Goal: Communication & Community: Answer question/provide support

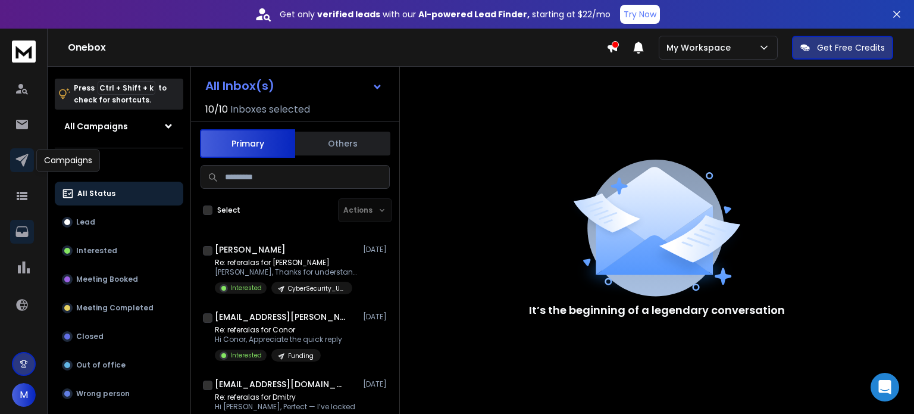
click at [24, 161] on icon at bounding box center [21, 160] width 12 height 12
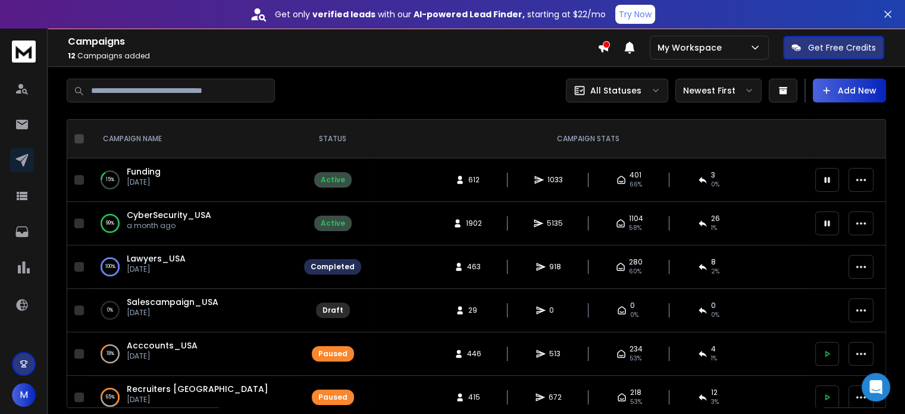
click at [293, 178] on td "15 % Funding [DATE]" at bounding box center [193, 179] width 208 height 43
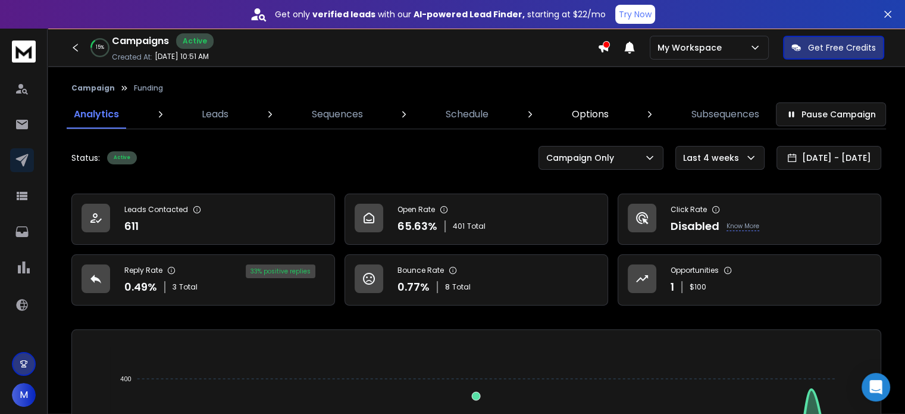
click at [605, 112] on p "Options" at bounding box center [590, 114] width 37 height 14
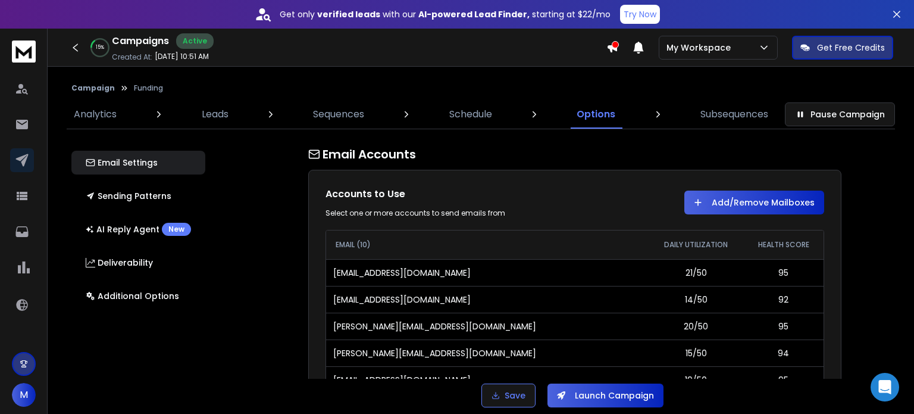
click at [894, 236] on div "Email Accounts Accounts to Use Select one or more accounts to send emails from …" at bounding box center [581, 262] width 715 height 233
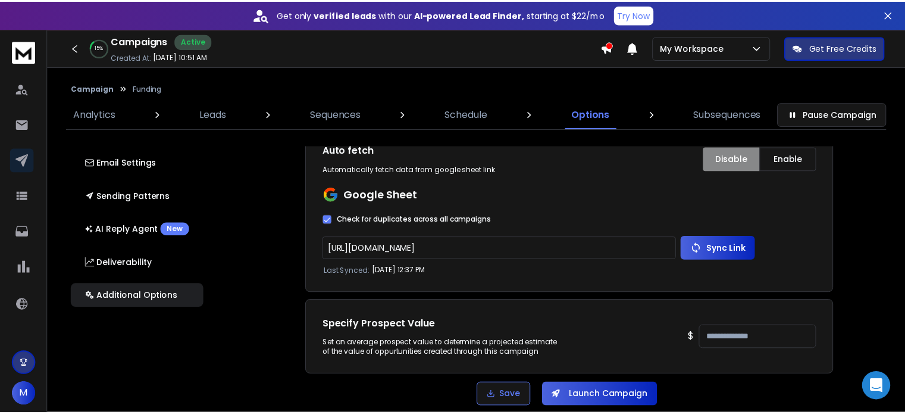
scroll to position [2368, 0]
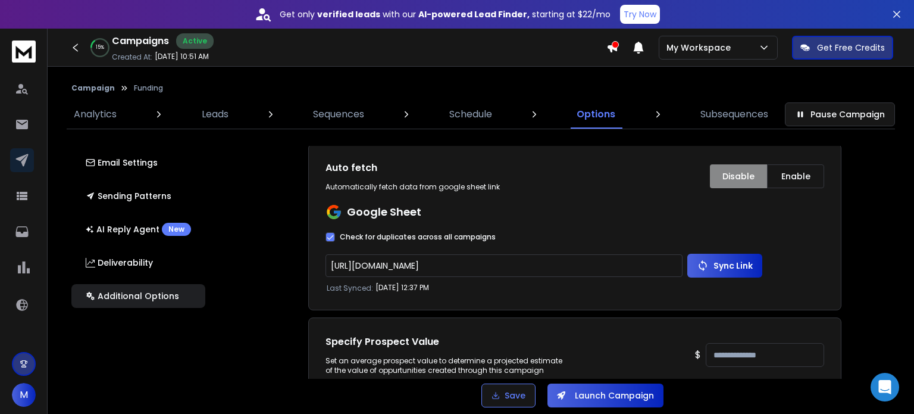
click at [729, 259] on p "Sync Link" at bounding box center [732, 265] width 39 height 12
click at [70, 49] on icon at bounding box center [75, 47] width 11 height 11
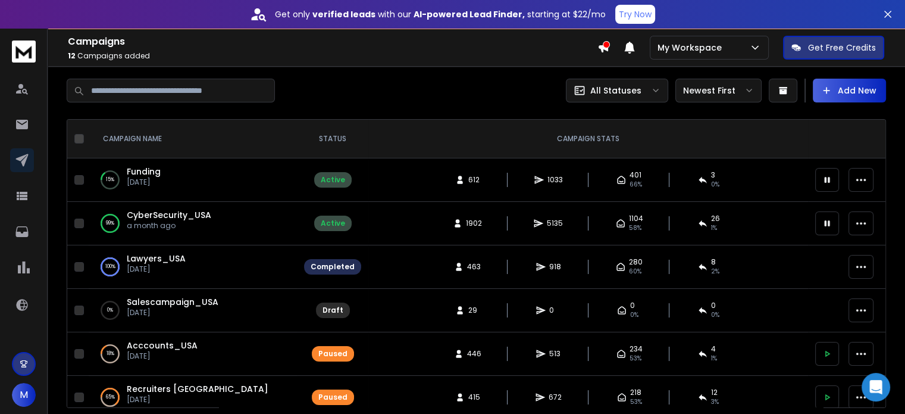
click at [205, 179] on div "15 % Funding [DATE]" at bounding box center [193, 179] width 184 height 29
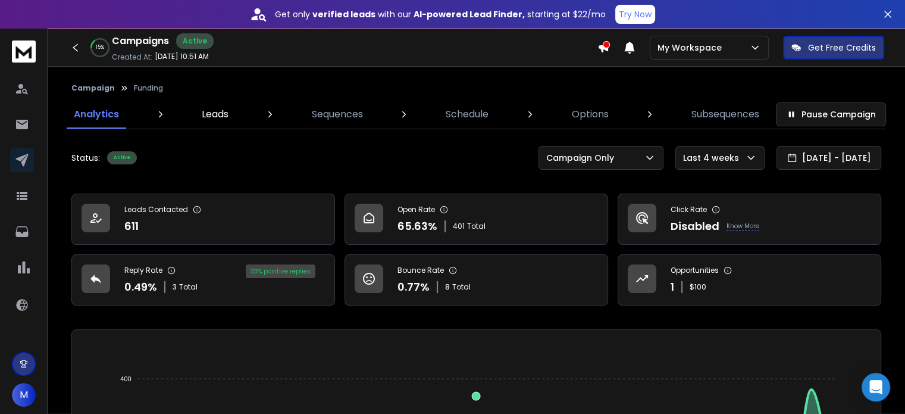
click at [228, 112] on link "Leads" at bounding box center [215, 114] width 41 height 29
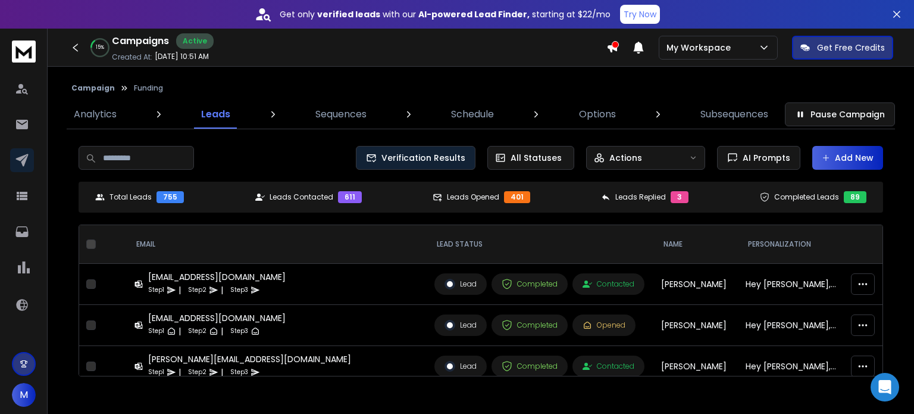
click at [448, 161] on span "Verification Results" at bounding box center [421, 158] width 89 height 12
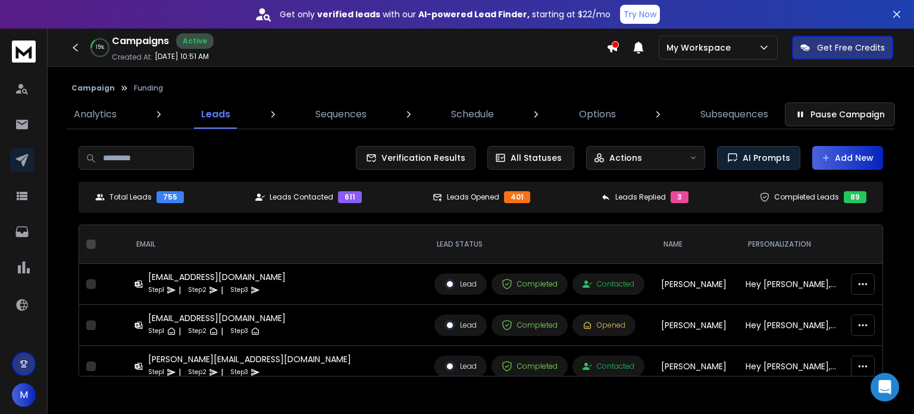
click at [774, 158] on span "AI Prompts" at bounding box center [764, 158] width 52 height 12
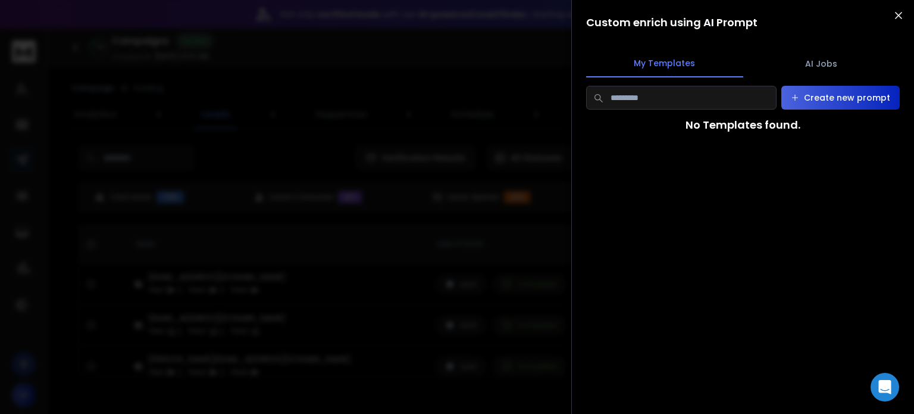
click at [898, 14] on icon "button" at bounding box center [898, 15] width 6 height 6
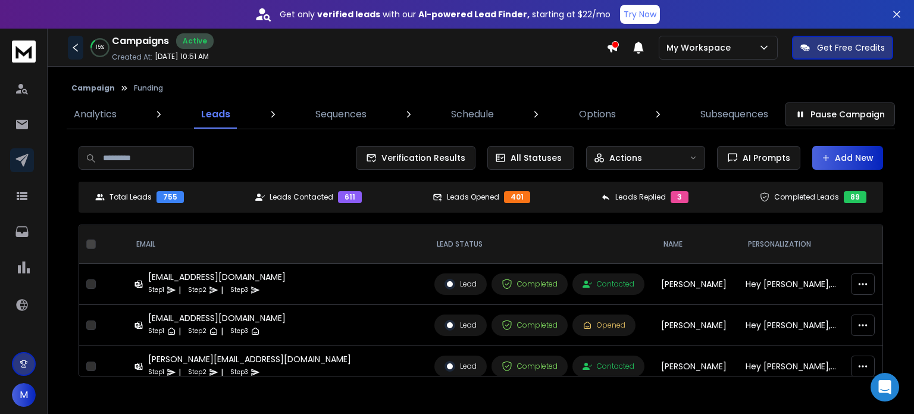
click at [69, 49] on button at bounding box center [75, 48] width 15 height 24
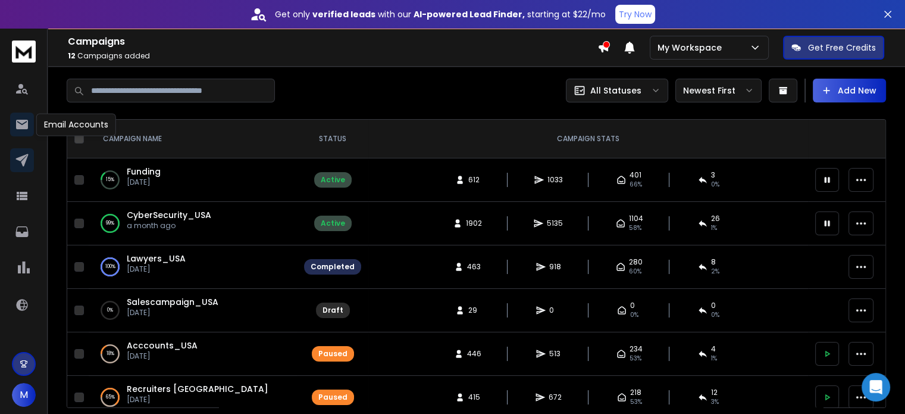
click at [24, 125] on icon at bounding box center [22, 125] width 12 height 10
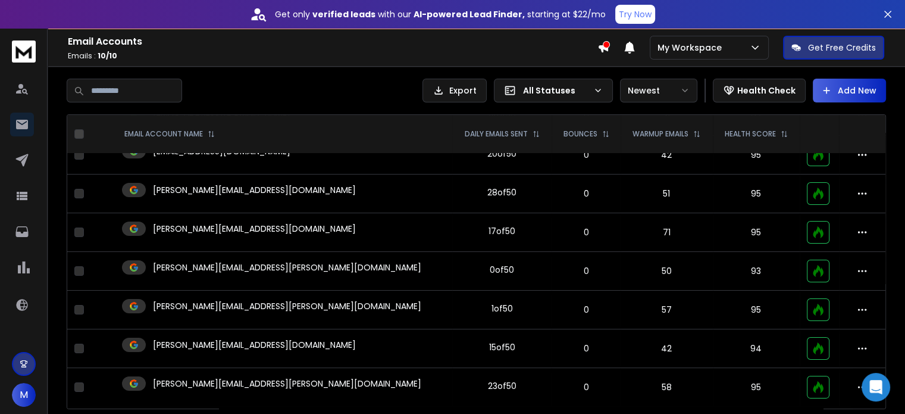
scroll to position [137, 0]
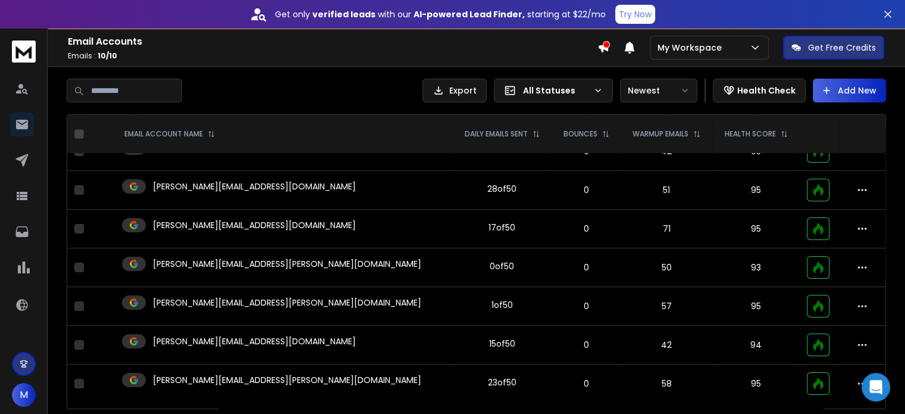
drag, startPoint x: 875, startPoint y: 320, endPoint x: 871, endPoint y: 289, distance: 31.1
click at [871, 289] on td at bounding box center [862, 306] width 46 height 39
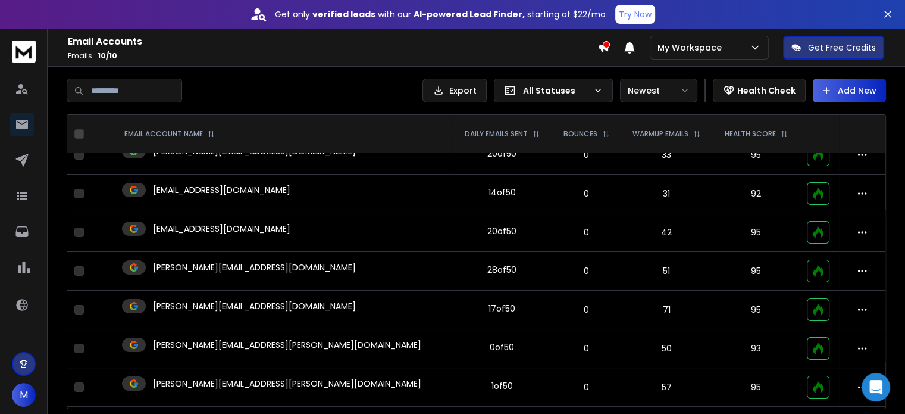
scroll to position [0, 0]
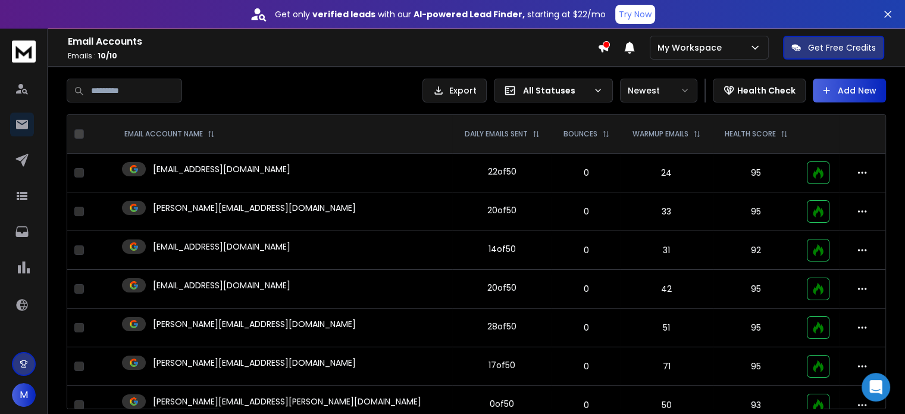
click at [901, 174] on div "Export All Statuses Newest Health Check Add New EMAIL ACCOUNT NAME DAILY EMAILS…" at bounding box center [476, 244] width 857 height 354
click at [15, 163] on icon at bounding box center [22, 160] width 14 height 14
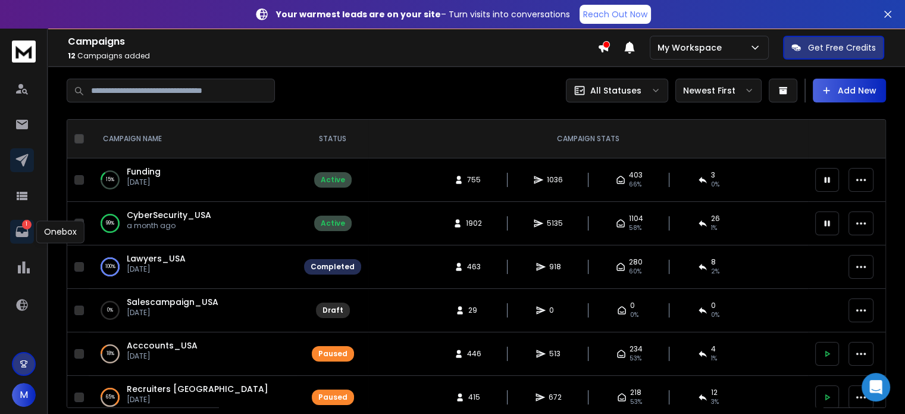
click at [29, 227] on p "1" at bounding box center [27, 225] width 10 height 10
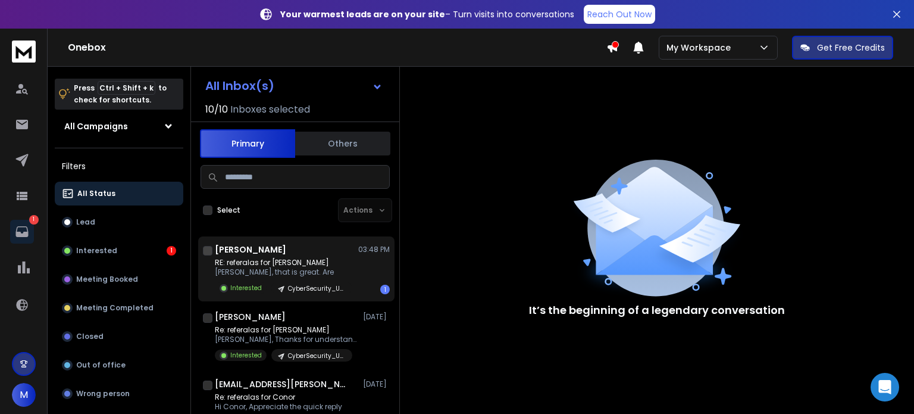
click at [292, 264] on p "RE: referalas for Nathan" at bounding box center [283, 263] width 137 height 10
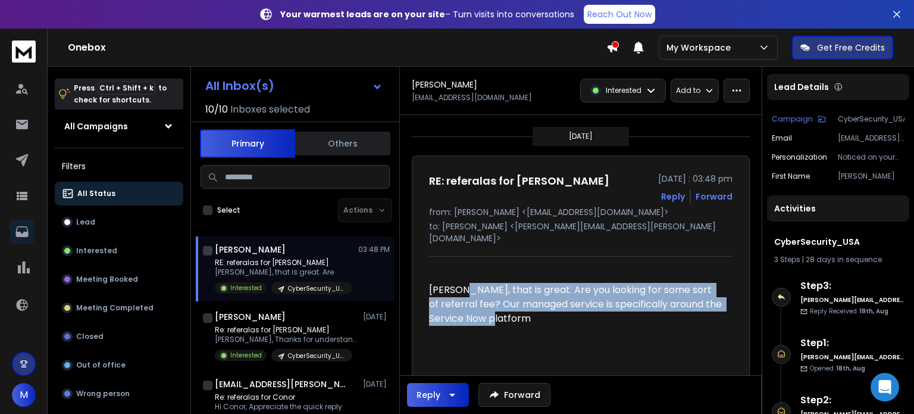
drag, startPoint x: 503, startPoint y: 304, endPoint x: 465, endPoint y: 273, distance: 49.1
click at [465, 283] on p "Venkat, that is great. Are you looking for some sort of referral fee? Our manag…" at bounding box center [576, 304] width 294 height 43
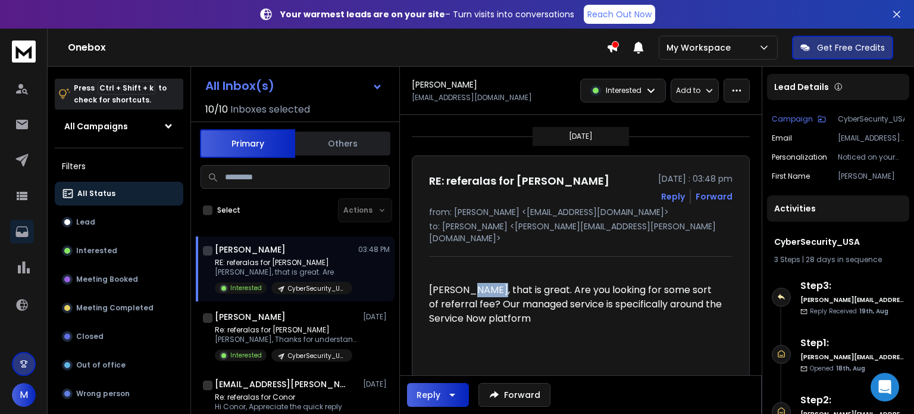
click at [465, 283] on p "Venkat, that is great. Are you looking for some sort of referral fee? Our manag…" at bounding box center [576, 304] width 294 height 43
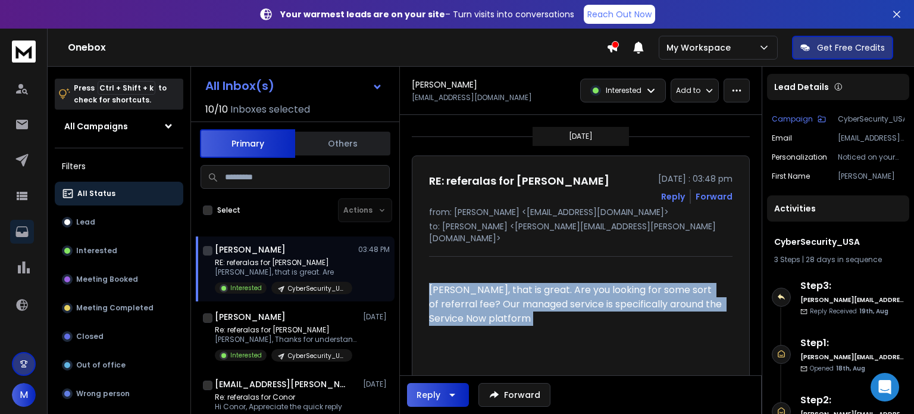
click at [465, 283] on p "Venkat, that is great. Are you looking for some sort of referral fee? Our manag…" at bounding box center [576, 304] width 294 height 43
click at [466, 283] on p "Venkat, that is great. Are you looking for some sort of referral fee? Our manag…" at bounding box center [576, 304] width 294 height 43
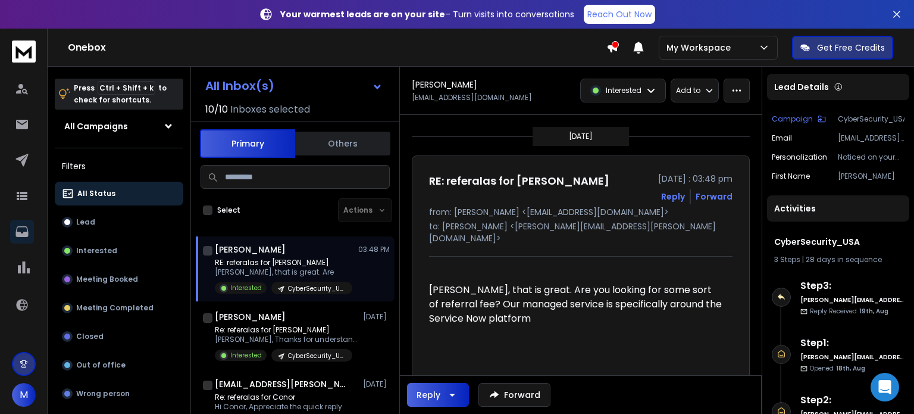
click at [577, 206] on p "from: Brian brown <Bbrown@solanatechnology.com>" at bounding box center [580, 212] width 303 height 12
drag, startPoint x: 577, startPoint y: 206, endPoint x: 626, endPoint y: 210, distance: 48.9
click at [626, 210] on p "from: Brian brown <Bbrown@solanatechnology.com>" at bounding box center [580, 212] width 303 height 12
copy p "solanatechnology.com"
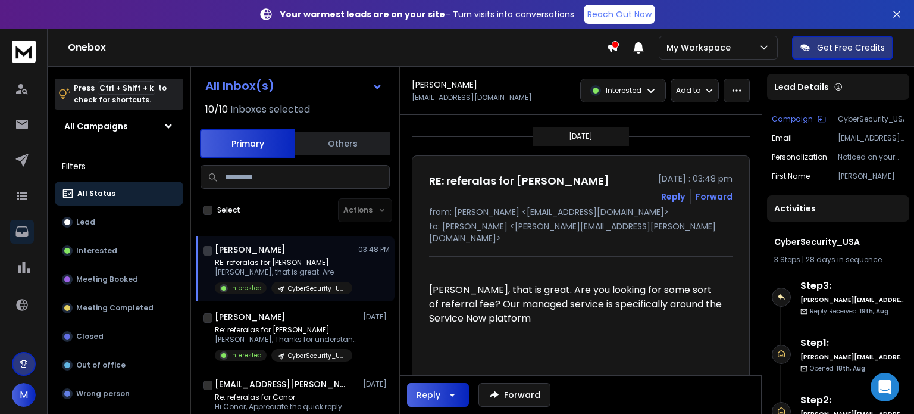
click at [466, 215] on p "from: Brian brown <Bbrown@solanatechnology.com>" at bounding box center [580, 212] width 303 height 12
drag, startPoint x: 466, startPoint y: 215, endPoint x: 639, endPoint y: 209, distance: 172.7
click at [639, 209] on p "from: Brian brown <Bbrown@solanatechnology.com>" at bounding box center [580, 212] width 303 height 12
copy p "Brian brown <Bbrown@solanatechnology.com"
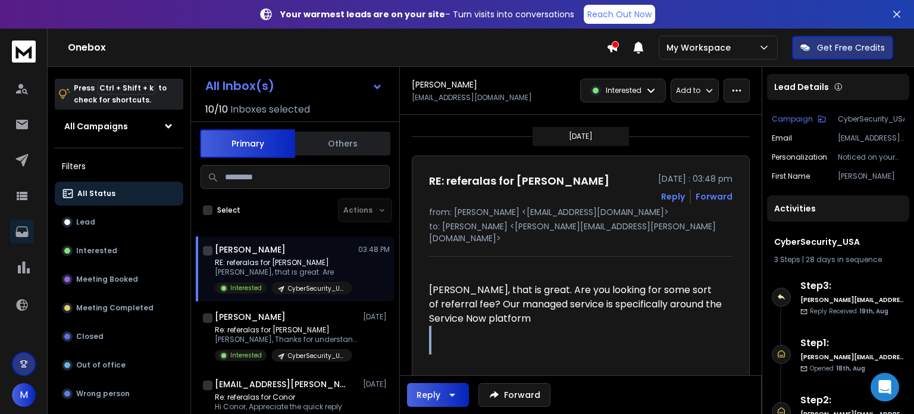
click at [538, 299] on p "Venkat, that is great. Are you looking for some sort of referral fee? Our manag…" at bounding box center [576, 304] width 294 height 43
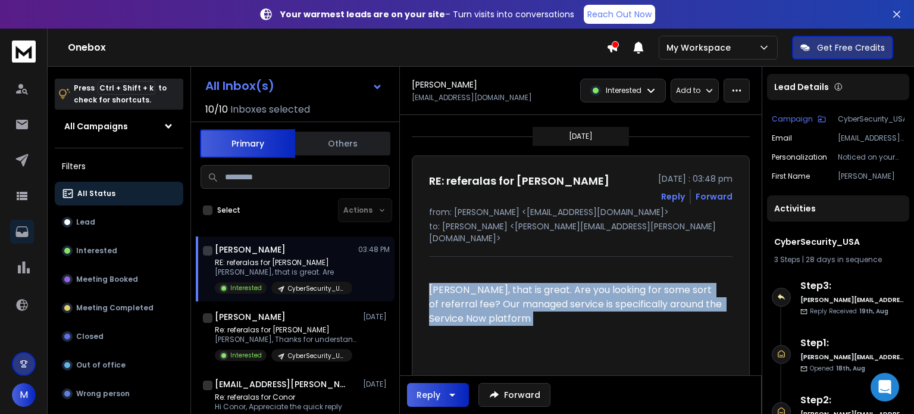
drag, startPoint x: 538, startPoint y: 299, endPoint x: 605, endPoint y: 301, distance: 67.3
click at [605, 301] on p "Venkat, that is great. Are you looking for some sort of referral fee? Our manag…" at bounding box center [576, 304] width 294 height 43
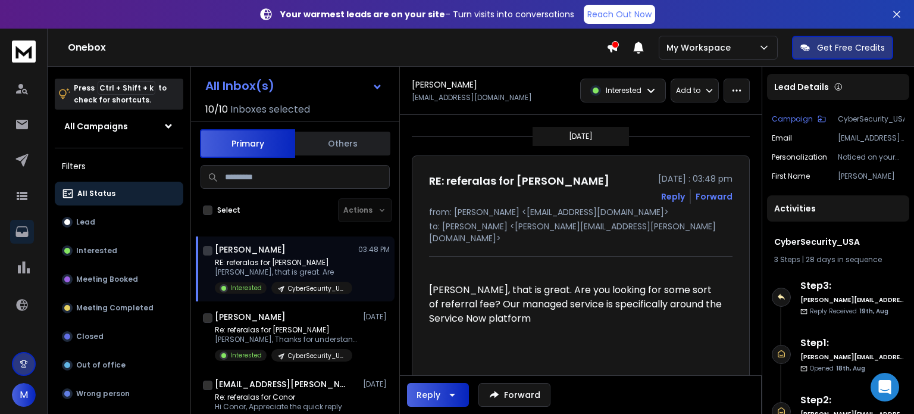
click at [300, 256] on div "Brian brown 03:48 PM RE: referalas for Nathan Venkat, that is great. Are Intere…" at bounding box center [302, 268] width 175 height 51
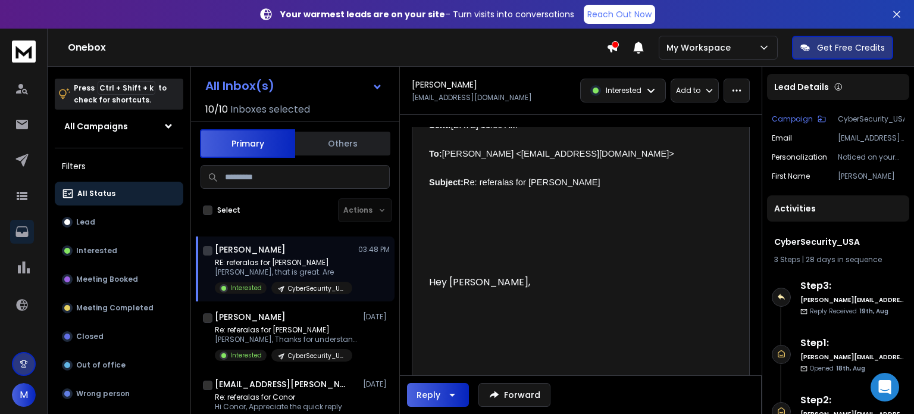
click at [446, 144] on span "Venkat Penmetsa <venkat.penmetsa@promindfultech.info> Sent: Saturday, August 2,…" at bounding box center [555, 131] width 253 height 109
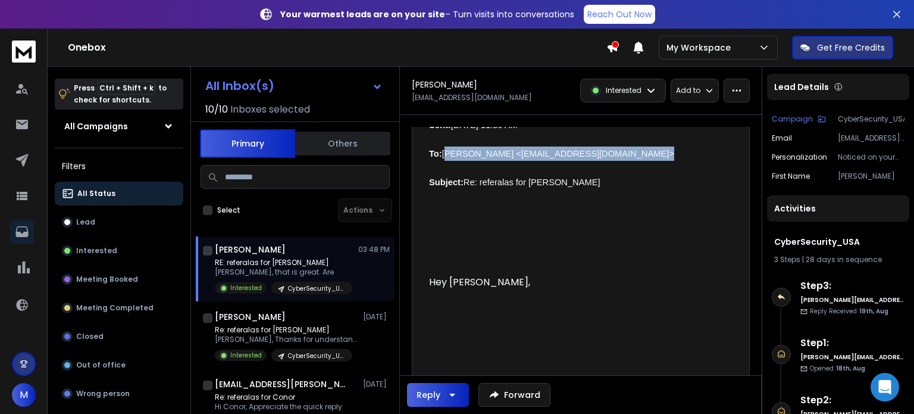
drag, startPoint x: 446, startPoint y: 144, endPoint x: 607, endPoint y: 139, distance: 160.7
click at [607, 139] on span "Venkat Penmetsa <venkat.penmetsa@promindfultech.info> Sent: Saturday, August 2,…" at bounding box center [555, 131] width 253 height 109
copy span "Nathan Snyder <nsnyder@solanatechnology.com"
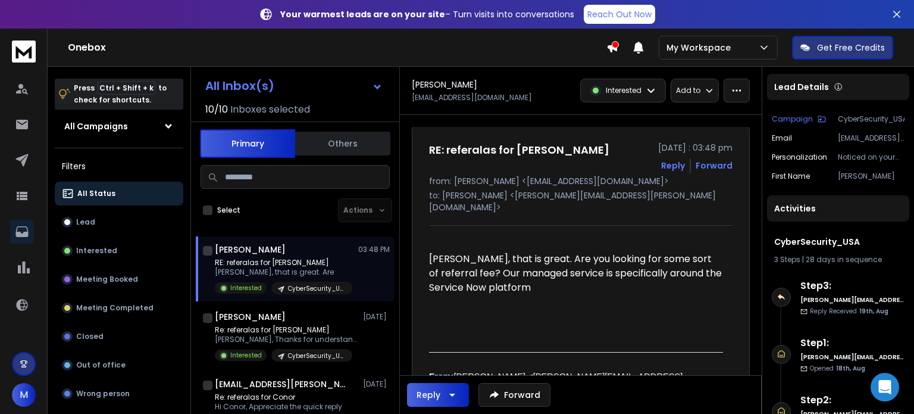
scroll to position [24, 0]
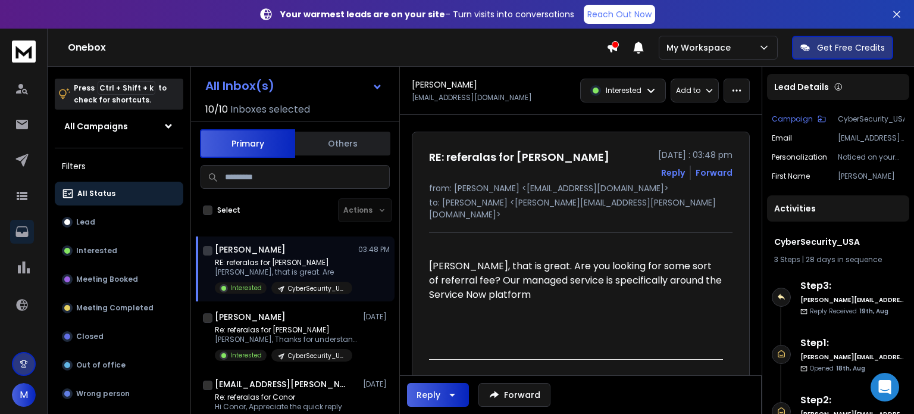
click at [537, 275] on p "Venkat, that is great. Are you looking for some sort of referral fee? Our manag…" at bounding box center [576, 280] width 294 height 43
click at [457, 182] on p "from: Brian brown <Bbrown@solanatechnology.com>" at bounding box center [580, 188] width 303 height 12
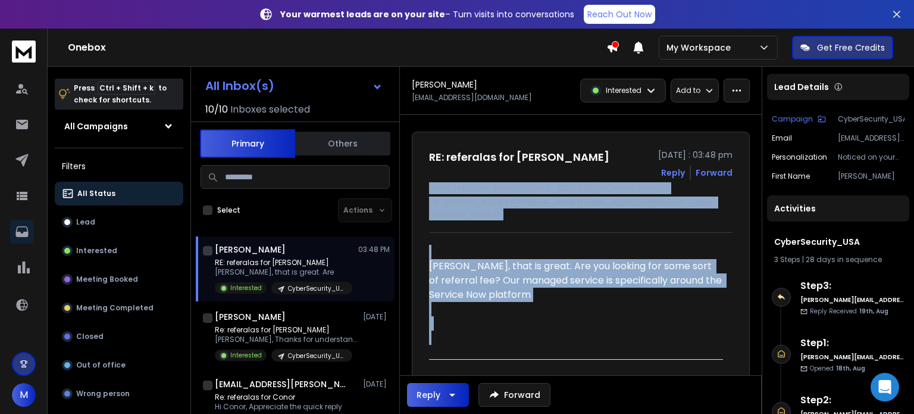
drag, startPoint x: 457, startPoint y: 181, endPoint x: 607, endPoint y: 330, distance: 210.8
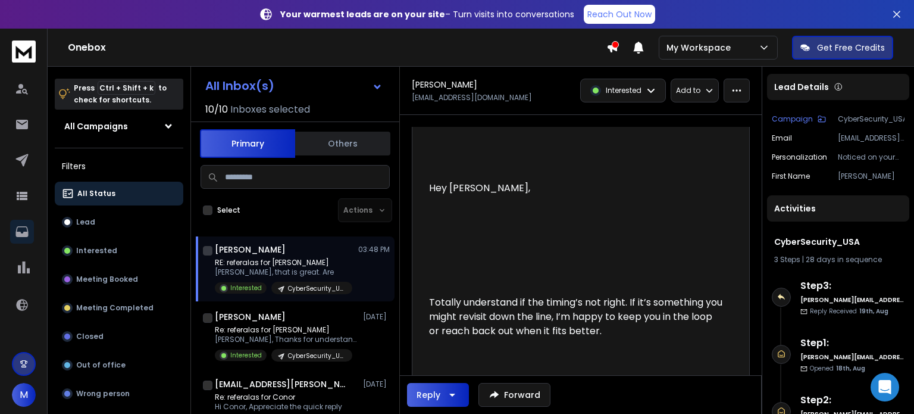
scroll to position [466, 0]
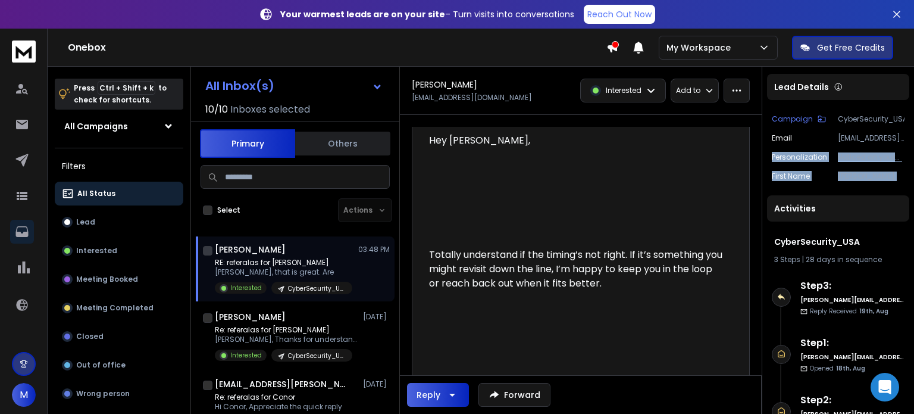
drag, startPoint x: 762, startPoint y: 211, endPoint x: 762, endPoint y: 157, distance: 54.1
click at [762, 157] on div "Lead Details Campaign CyberSecurity_USA Email nsnyder@solanatechnology.com Pers…" at bounding box center [838, 274] width 152 height 414
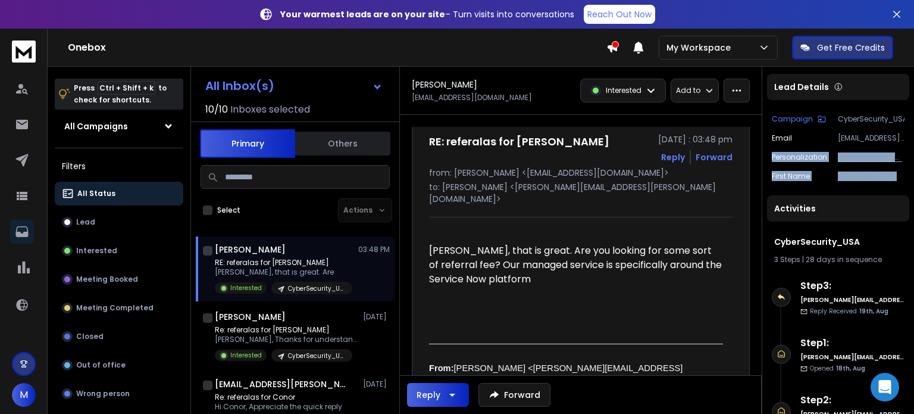
scroll to position [0, 0]
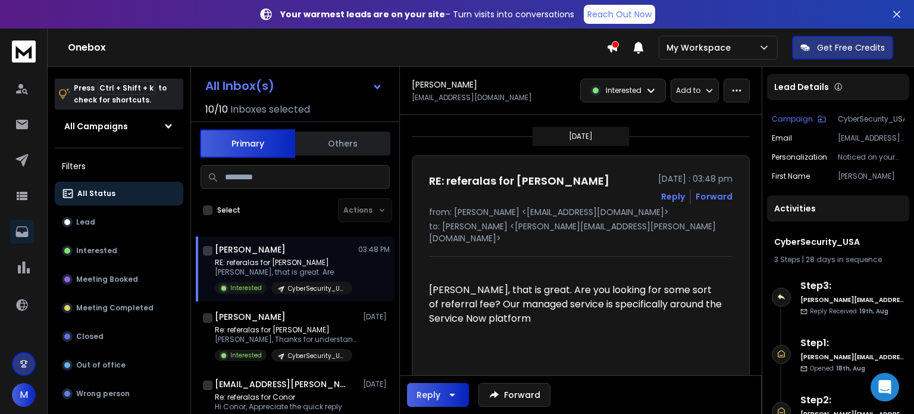
click at [509, 211] on p "from: Brian brown <Bbrown@solanatechnology.com>" at bounding box center [580, 212] width 303 height 12
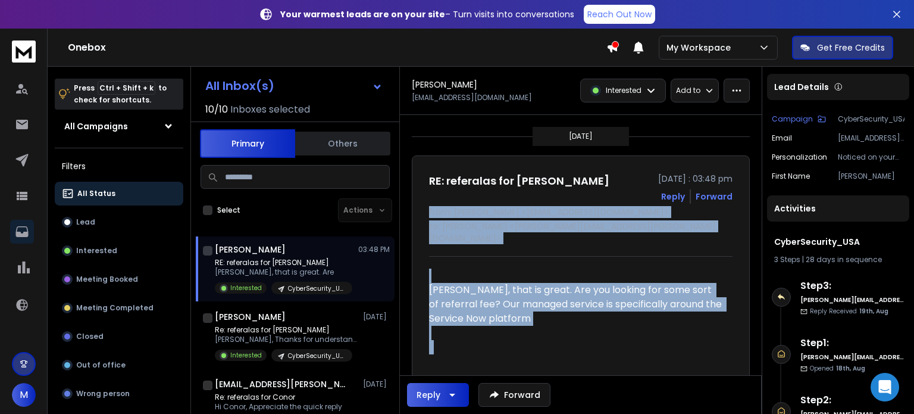
drag, startPoint x: 509, startPoint y: 211, endPoint x: 512, endPoint y: 339, distance: 127.9
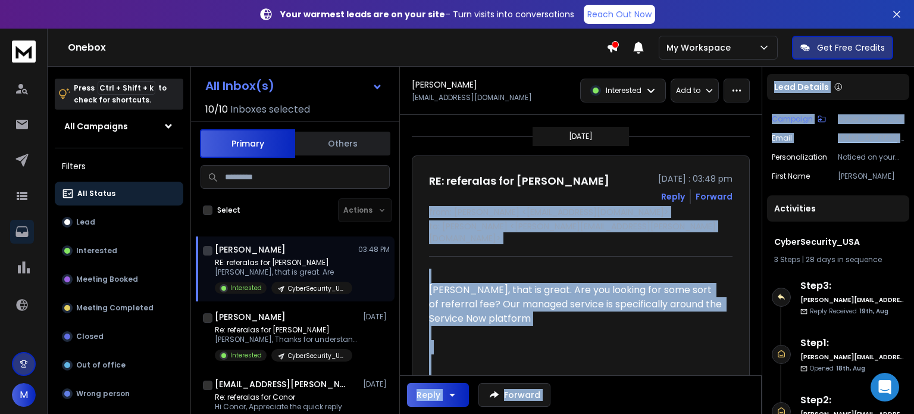
drag, startPoint x: 762, startPoint y: 156, endPoint x: 755, endPoint y: 188, distance: 32.2
click at [755, 188] on div "All Inbox(s) 10 / 10 Inboxes selected Primary Others Select Actions Brian brown…" at bounding box center [552, 274] width 724 height 414
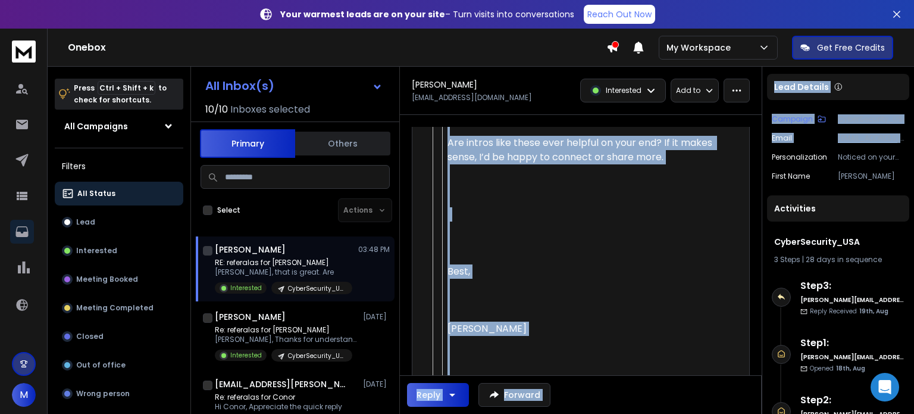
scroll to position [2404, 0]
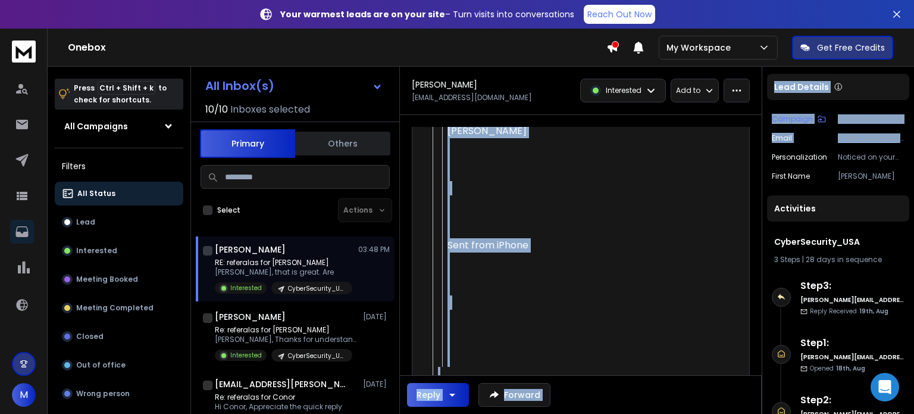
copy div "from: Brian brown <Bbrown@solanatechnology.com> to: Venkat Penmetsa <venkat.pen…"
click at [531, 202] on div at bounding box center [584, 188] width 275 height 43
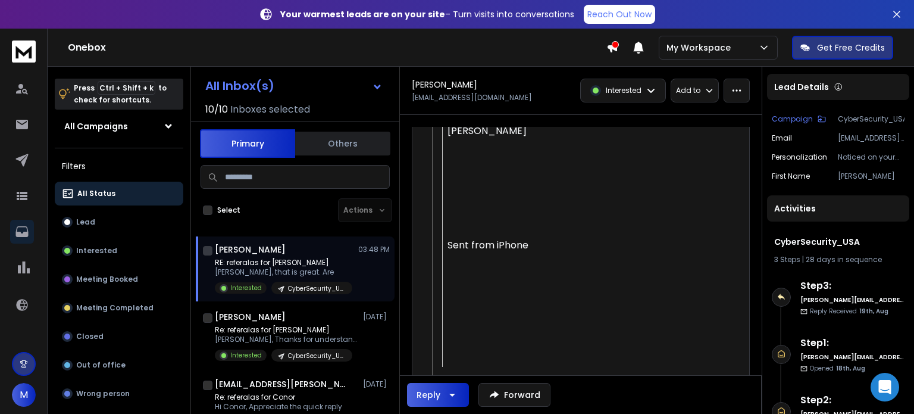
click at [440, 397] on div "Reply" at bounding box center [438, 394] width 43 height 14
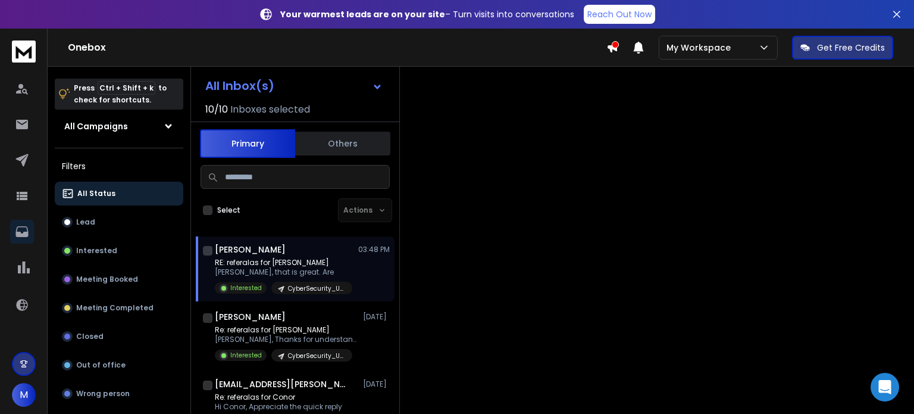
scroll to position [0, 0]
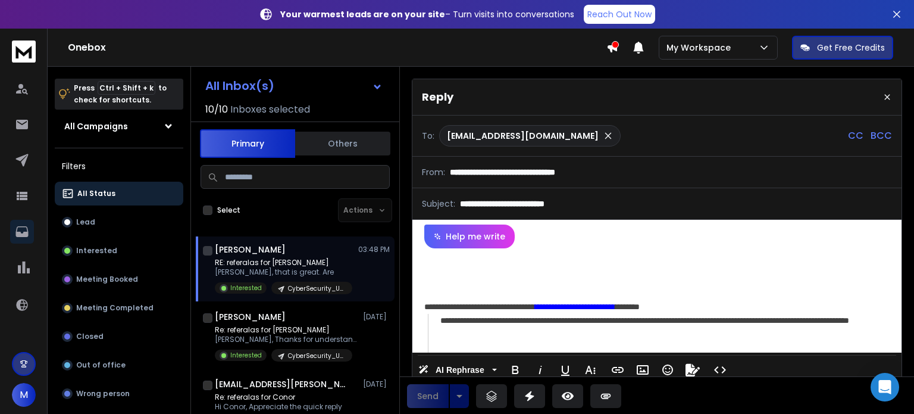
click at [488, 268] on div at bounding box center [656, 266] width 465 height 13
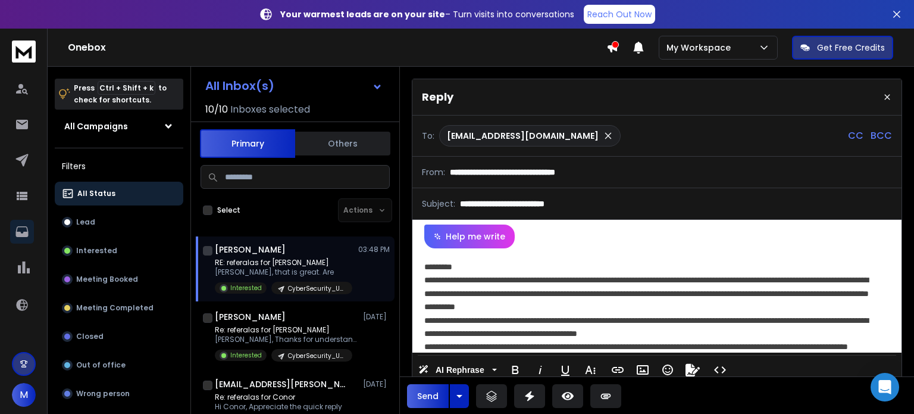
click at [488, 268] on p "*********" at bounding box center [650, 266] width 453 height 13
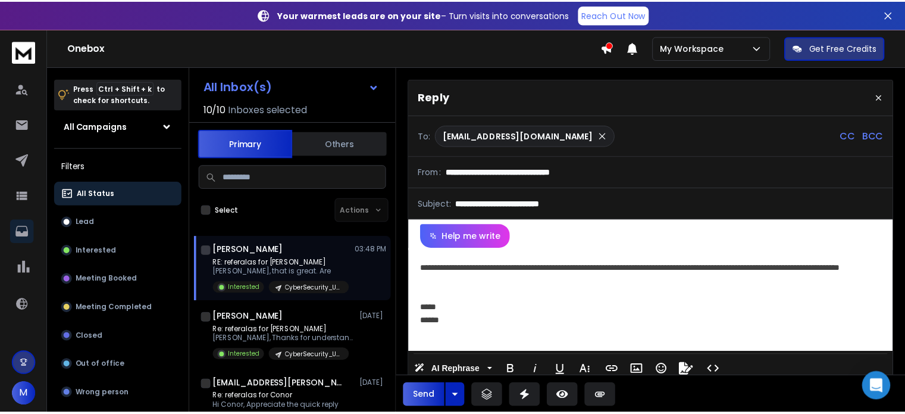
scroll to position [186, 0]
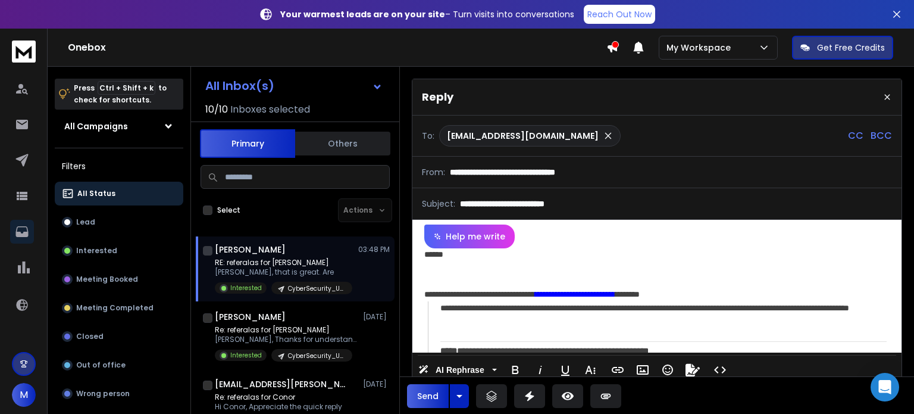
click at [421, 394] on button "Send" at bounding box center [428, 396] width 42 height 24
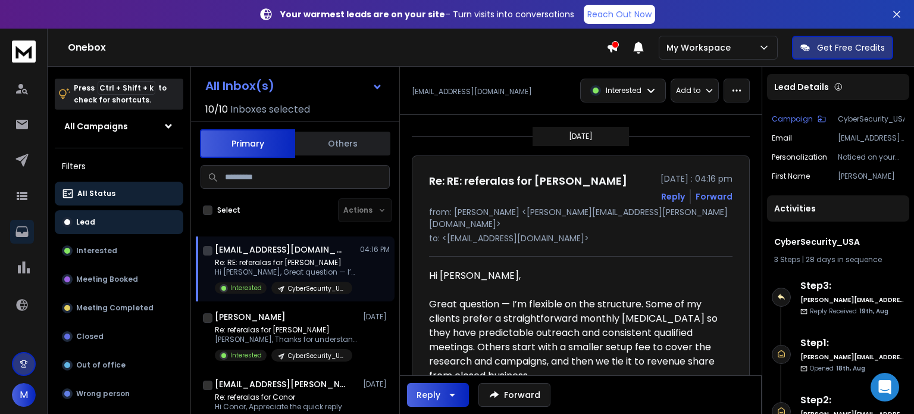
click at [108, 223] on button "Lead" at bounding box center [119, 222] width 129 height 24
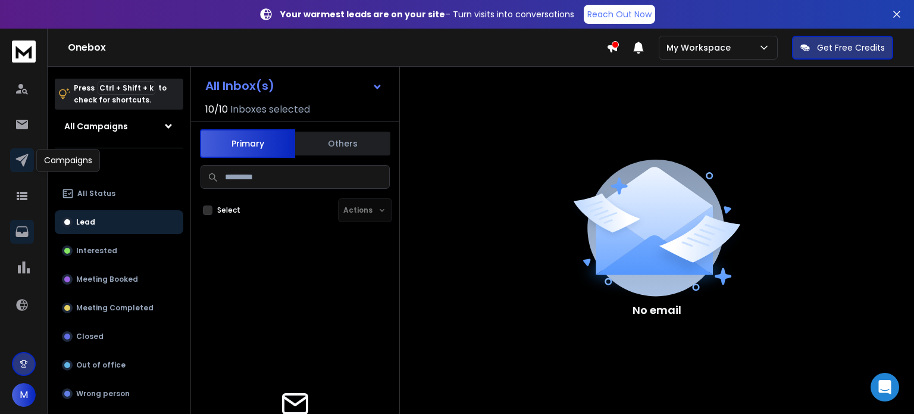
click at [15, 155] on icon at bounding box center [22, 160] width 14 height 14
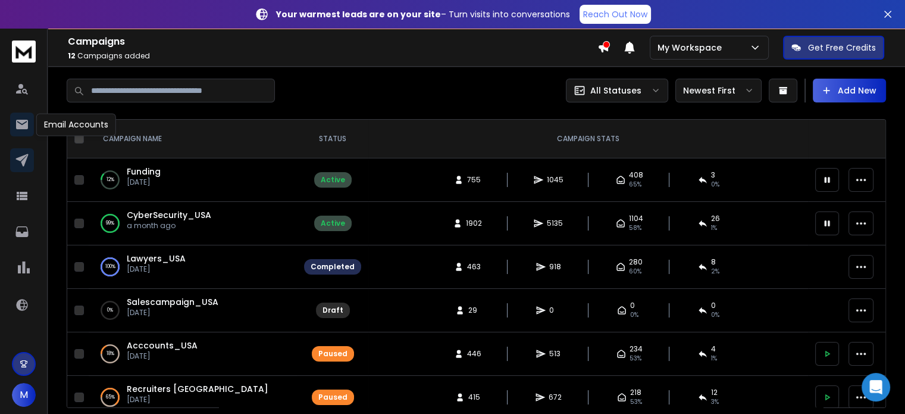
click at [31, 121] on link at bounding box center [22, 124] width 24 height 24
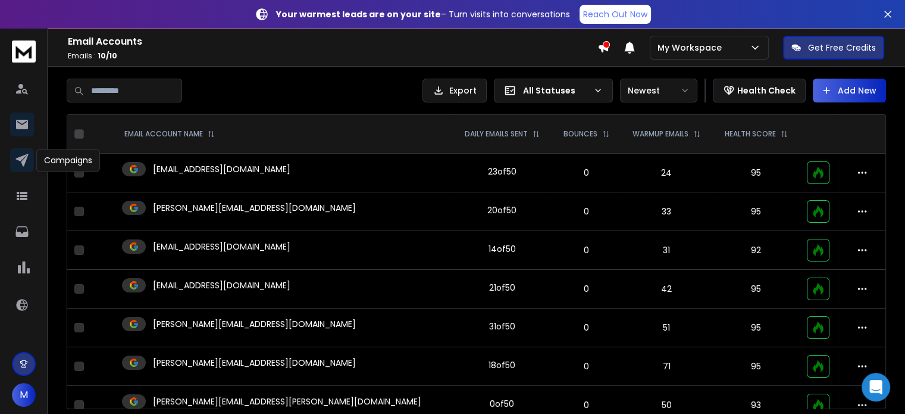
click at [19, 163] on icon at bounding box center [22, 160] width 14 height 14
